Goal: Check status

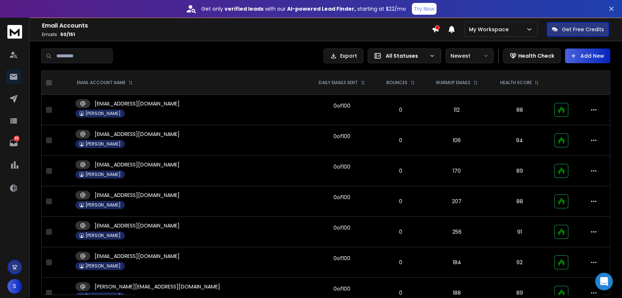
drag, startPoint x: 138, startPoint y: 70, endPoint x: 163, endPoint y: 37, distance: 41.1
click at [163, 37] on p "Emails : 50 / 151" at bounding box center [237, 35] width 390 height 6
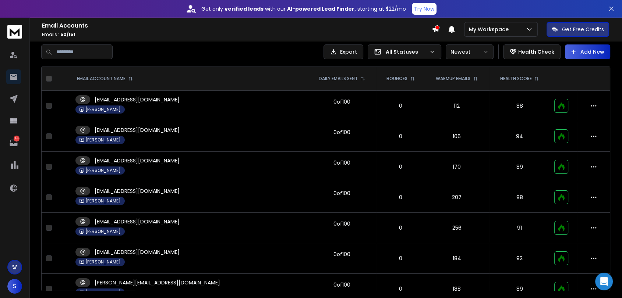
scroll to position [4, 0]
click at [19, 98] on link at bounding box center [13, 99] width 15 height 15
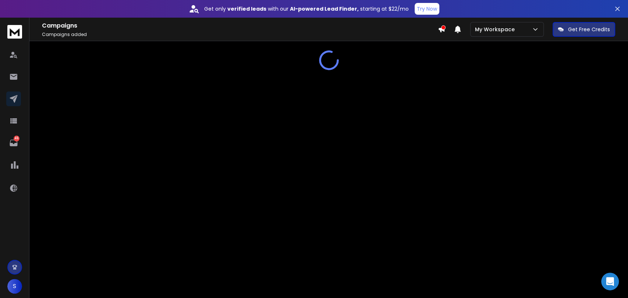
click at [63, 152] on div "Get only verified leads with our AI-powered Lead Finder, starting at $22/mo Try…" at bounding box center [314, 149] width 628 height 298
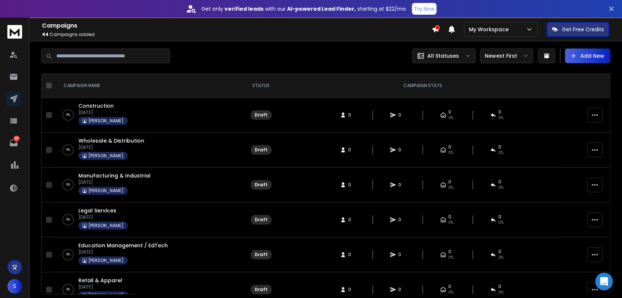
click at [168, 99] on td "0 % Construction [DATE] [PERSON_NAME]" at bounding box center [147, 115] width 184 height 35
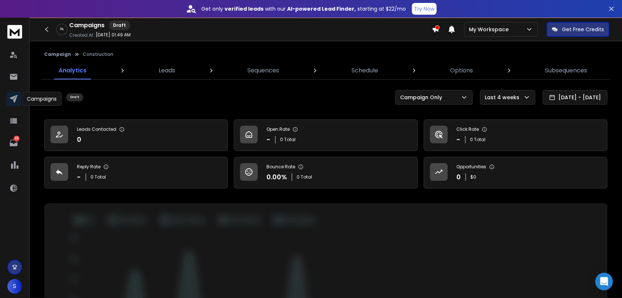
click at [15, 97] on icon at bounding box center [14, 99] width 8 height 8
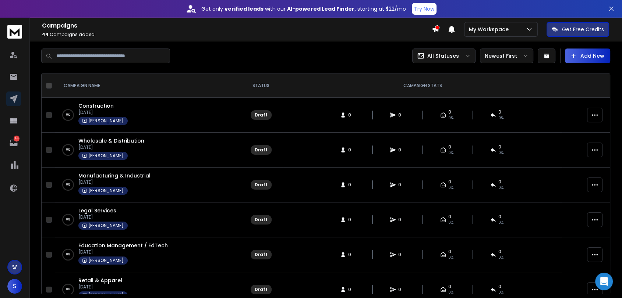
click at [192, 85] on th "CAMPAIGN NAME" at bounding box center [147, 86] width 184 height 24
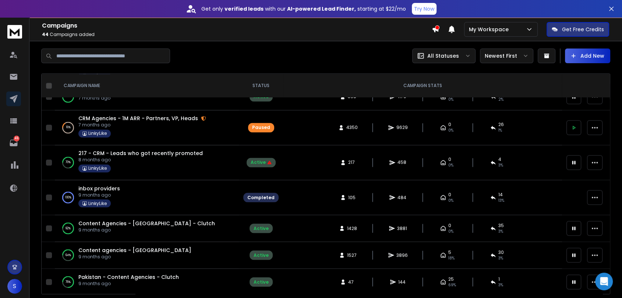
scroll to position [3, 0]
